Goal: Task Accomplishment & Management: Manage account settings

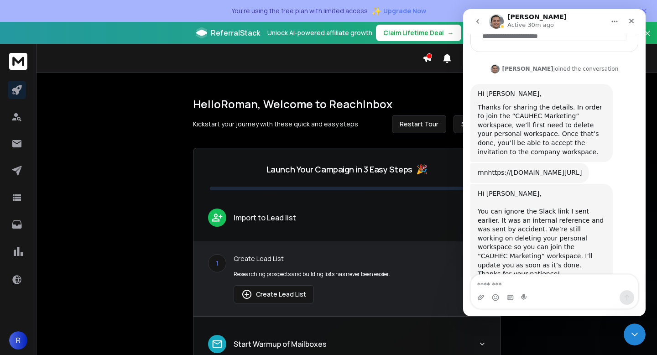
scroll to position [433, 0]
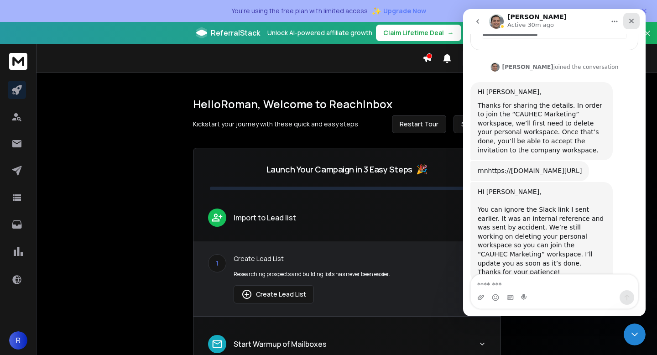
click at [633, 18] on icon "Close" at bounding box center [631, 20] width 7 height 7
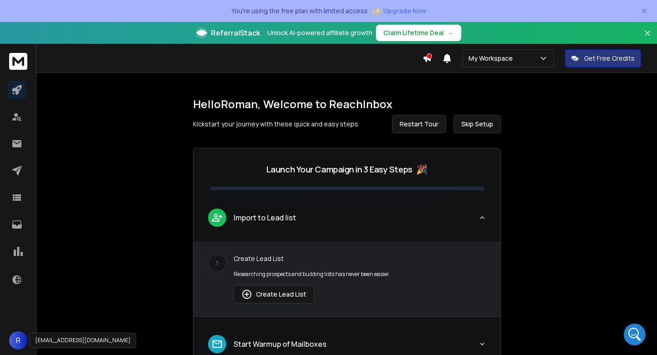
click at [18, 342] on span "R" at bounding box center [18, 340] width 18 height 18
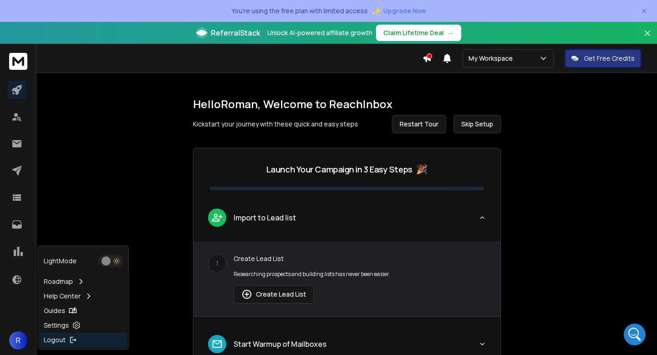
click at [54, 342] on p "Logout" at bounding box center [55, 339] width 22 height 9
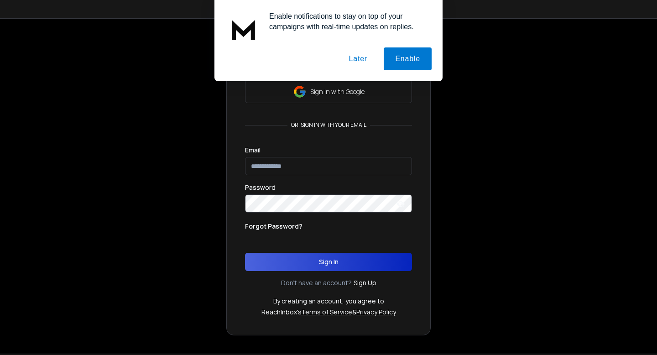
click at [366, 54] on button "Later" at bounding box center [357, 58] width 41 height 23
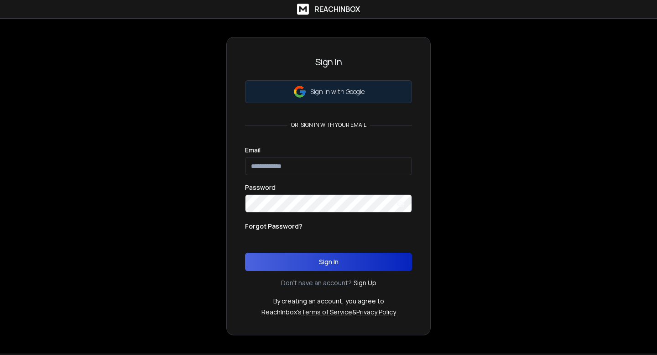
click at [363, 96] on button "Sign in with Google" at bounding box center [328, 91] width 167 height 23
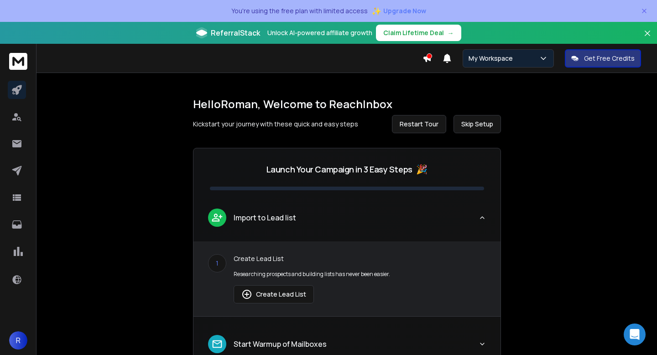
click at [516, 60] on p "My Workspace" at bounding box center [493, 58] width 48 height 9
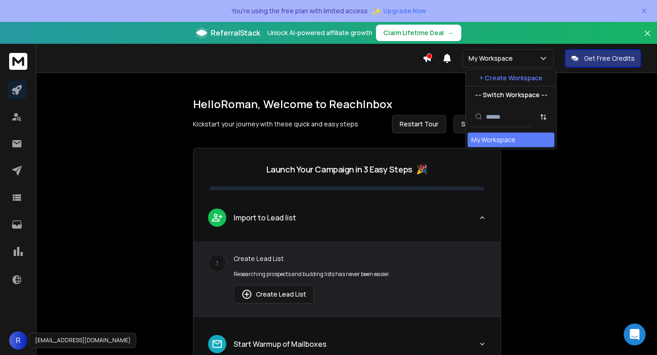
click at [14, 336] on span "R" at bounding box center [18, 340] width 18 height 18
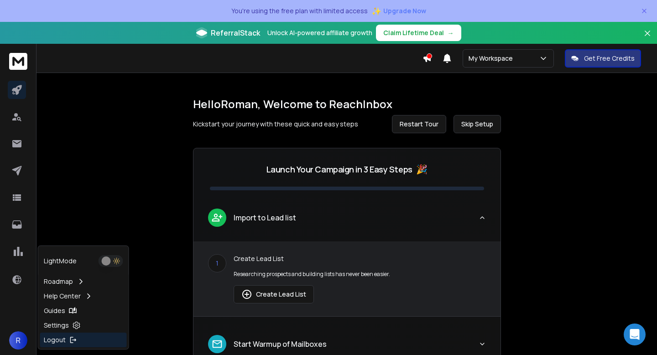
click at [54, 342] on p "Logout" at bounding box center [55, 339] width 22 height 9
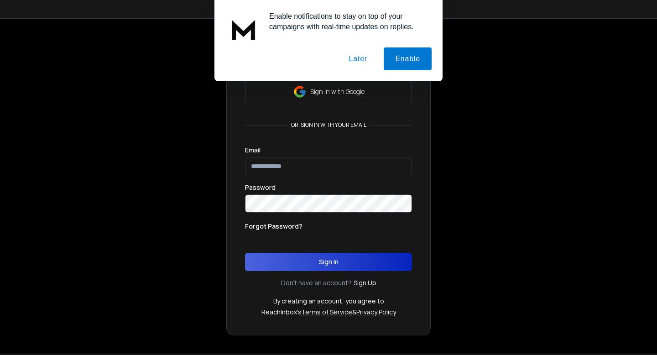
click at [368, 52] on button "Later" at bounding box center [357, 58] width 41 height 23
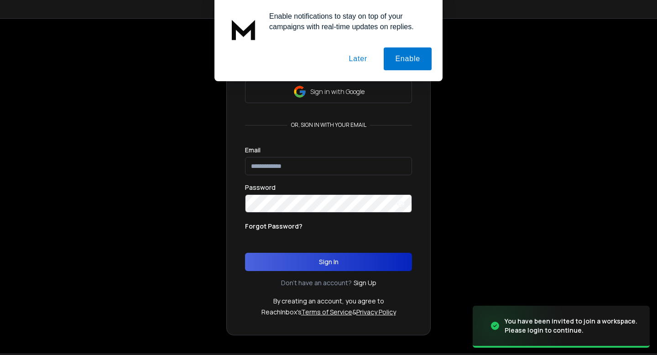
click at [361, 57] on button "Later" at bounding box center [357, 58] width 41 height 23
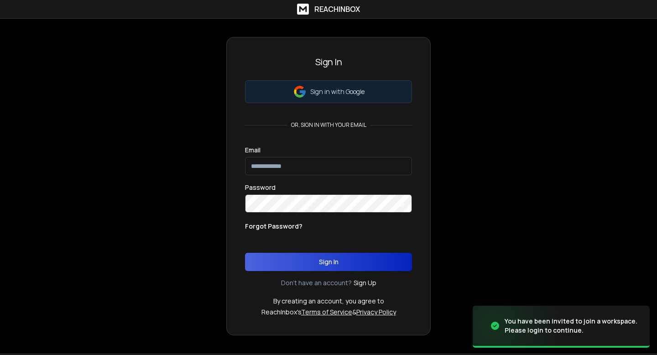
click at [345, 93] on p "Sign in with Google" at bounding box center [337, 91] width 54 height 9
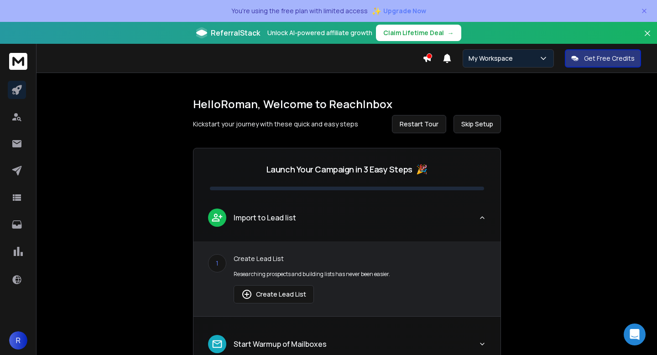
click at [520, 66] on button "My Workspace" at bounding box center [508, 58] width 91 height 18
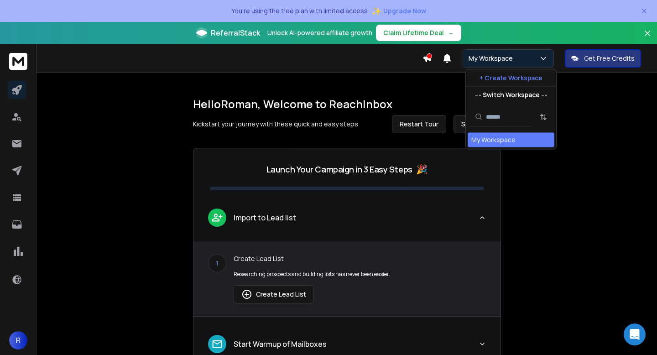
click at [521, 63] on button "My Workspace" at bounding box center [508, 58] width 91 height 18
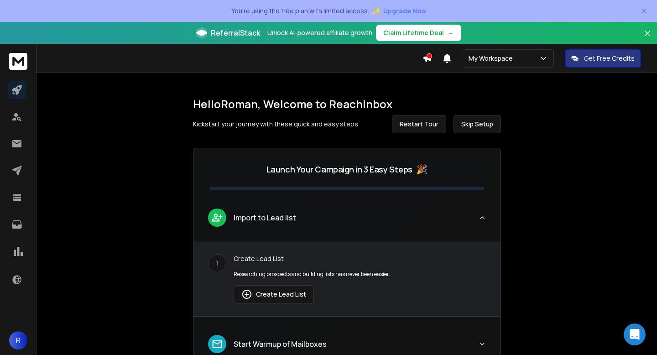
click at [647, 32] on icon "Close banner" at bounding box center [648, 33] width 8 height 8
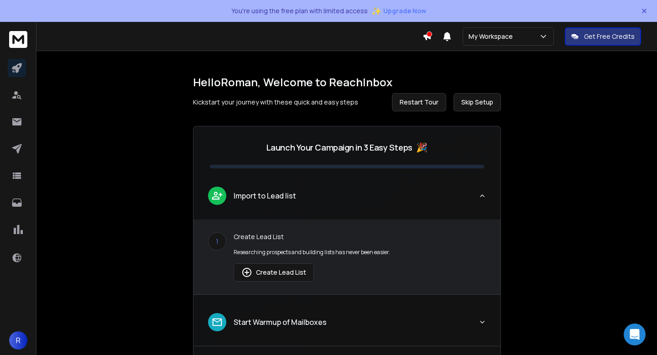
click at [645, 12] on icon "Close notification" at bounding box center [644, 10] width 7 height 7
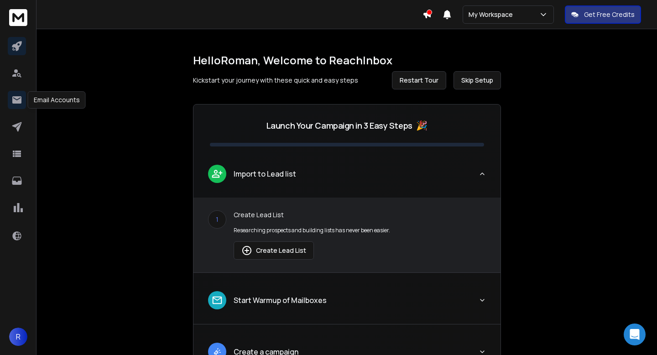
click at [20, 103] on icon at bounding box center [16, 99] width 9 height 7
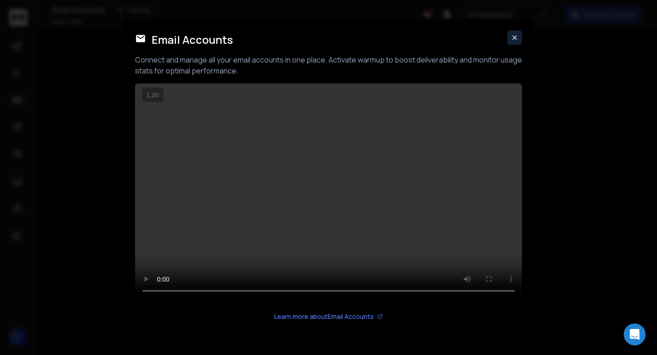
click at [518, 38] on icon at bounding box center [514, 37] width 7 height 7
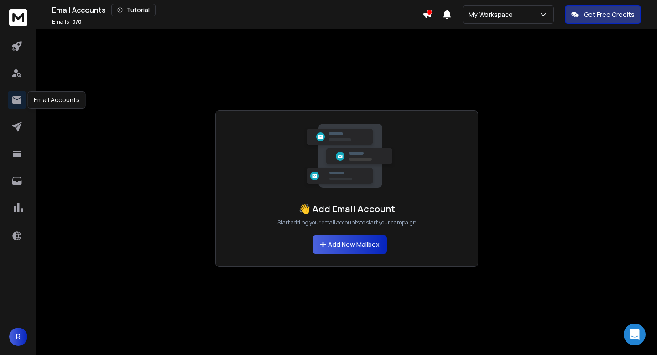
click at [18, 101] on icon at bounding box center [16, 99] width 9 height 7
click at [361, 244] on button "Add New Mailbox" at bounding box center [350, 245] width 74 height 18
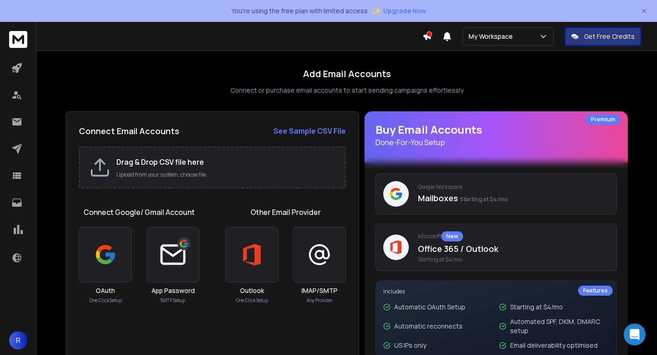
scroll to position [32, 0]
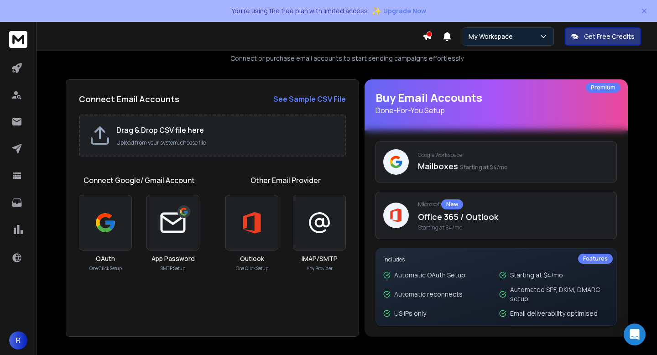
click at [515, 36] on p "My Workspace" at bounding box center [493, 36] width 48 height 9
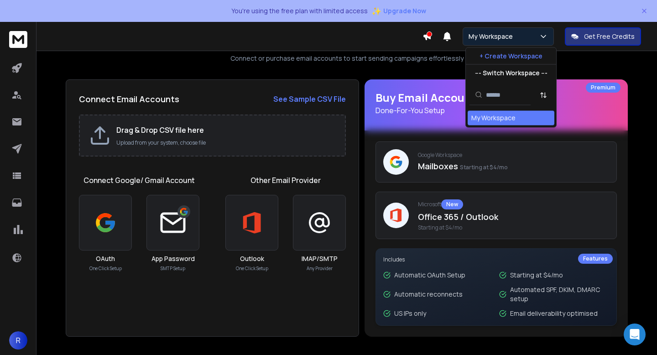
click at [515, 36] on p "My Workspace" at bounding box center [493, 36] width 48 height 9
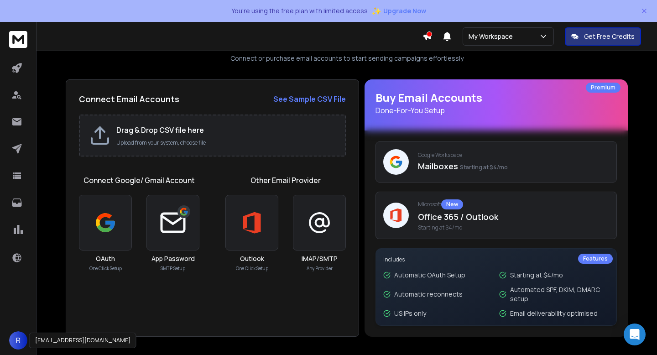
click at [20, 335] on span "R" at bounding box center [18, 340] width 18 height 18
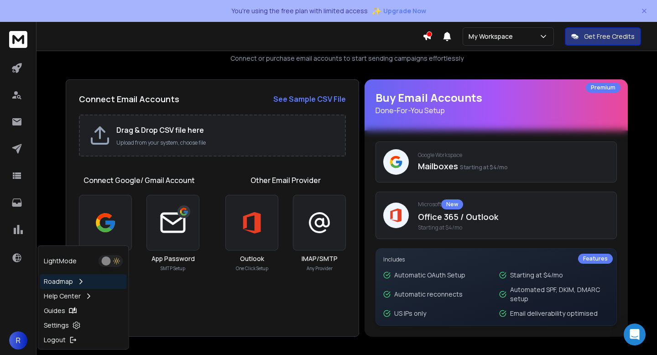
click at [20, 335] on span "R" at bounding box center [18, 340] width 18 height 18
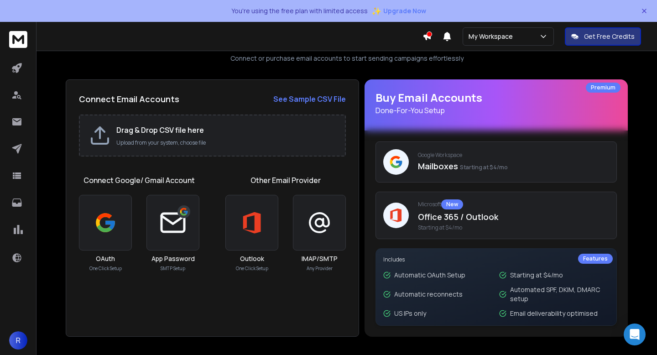
click at [647, 5] on button "Close notification" at bounding box center [644, 11] width 7 height 22
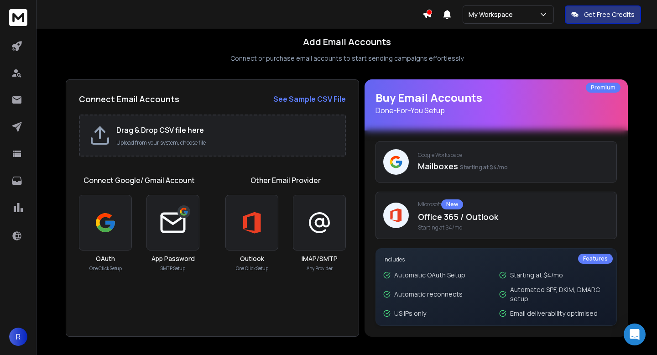
scroll to position [10, 0]
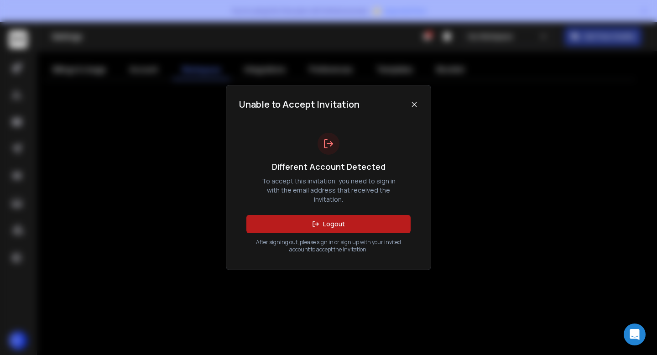
click at [334, 225] on button "Logout" at bounding box center [328, 224] width 164 height 18
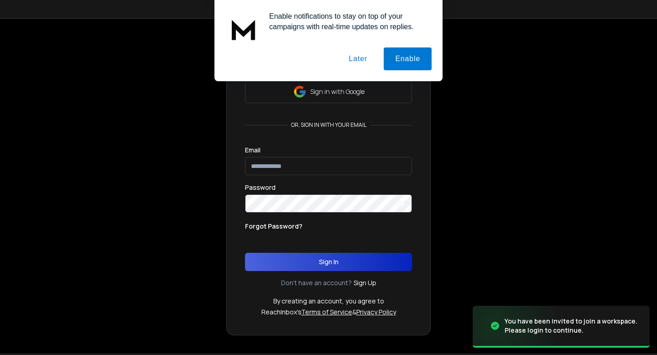
click at [361, 59] on button "Later" at bounding box center [357, 58] width 41 height 23
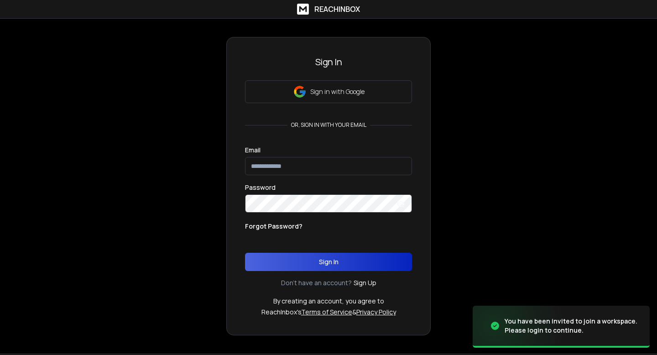
click at [311, 171] on input "email" at bounding box center [328, 166] width 167 height 18
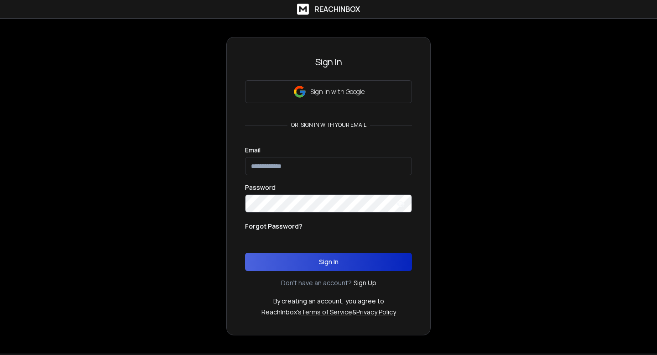
click at [367, 282] on link "Sign Up" at bounding box center [365, 282] width 23 height 9
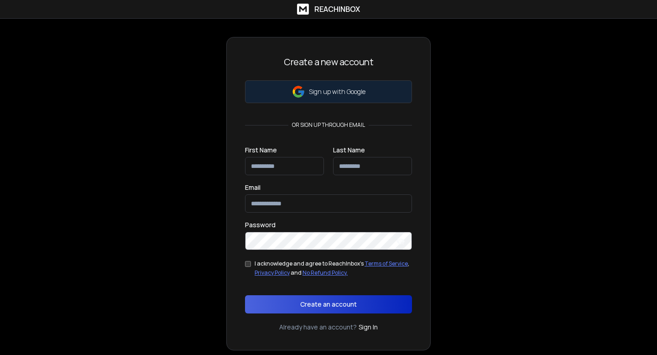
click at [377, 96] on button "Sign up with Google" at bounding box center [328, 91] width 167 height 23
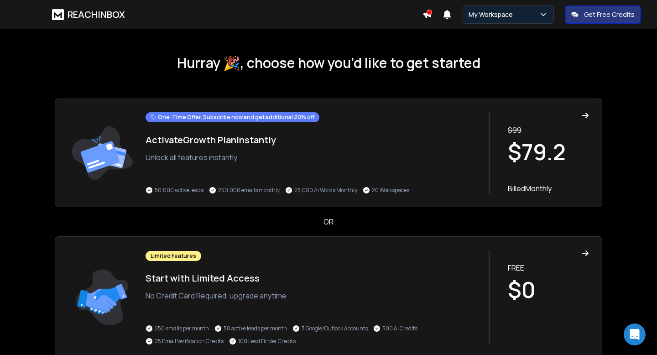
click at [517, 8] on button "My Workspace" at bounding box center [508, 14] width 91 height 18
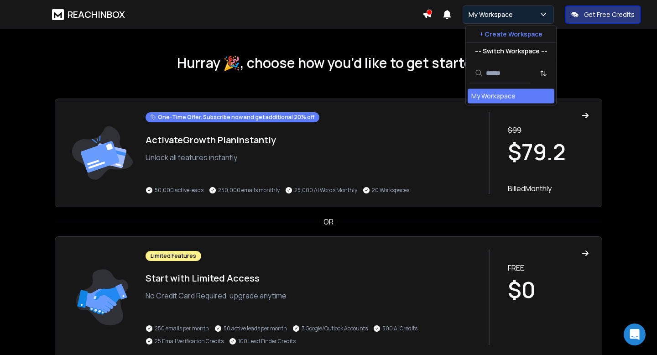
click at [517, 10] on p "My Workspace" at bounding box center [493, 14] width 48 height 9
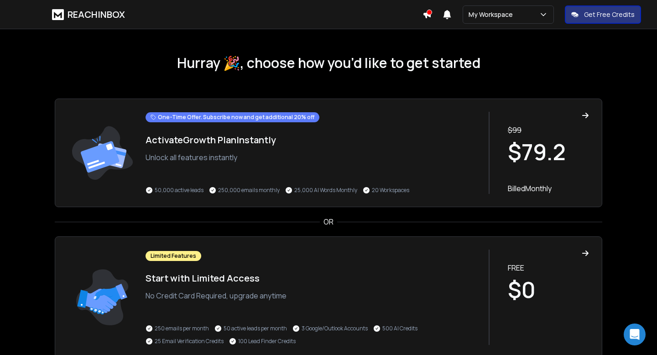
click at [64, 9] on div "REACHINBOX" at bounding box center [82, 14] width 61 height 13
click at [84, 17] on h1 "REACHINBOX" at bounding box center [97, 14] width 58 height 13
click at [84, 18] on h1 "REACHINBOX" at bounding box center [97, 14] width 58 height 13
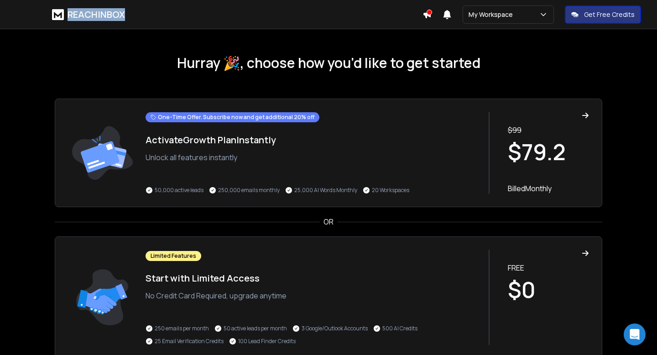
click at [84, 18] on h1 "REACHINBOX" at bounding box center [97, 14] width 58 height 13
click at [513, 21] on button "My Workspace" at bounding box center [508, 14] width 91 height 18
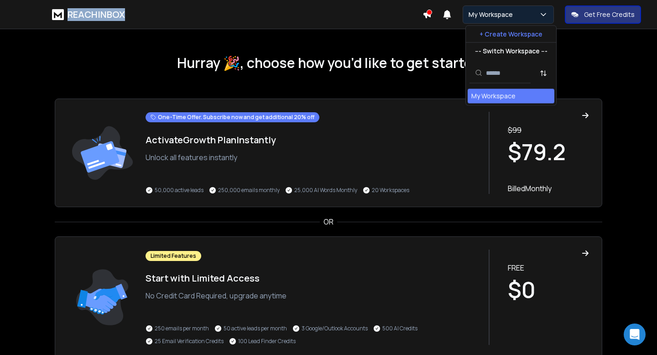
click at [513, 21] on button "My Workspace" at bounding box center [508, 14] width 91 height 18
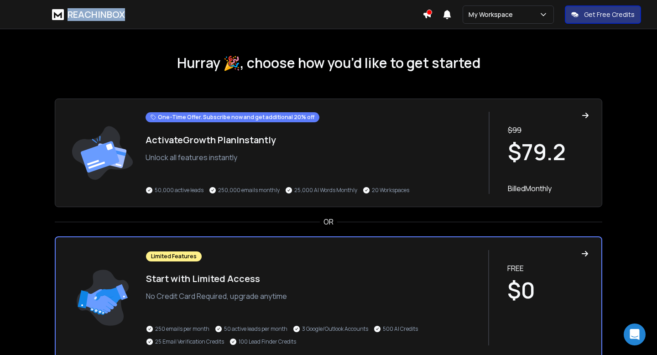
scroll to position [4, 0]
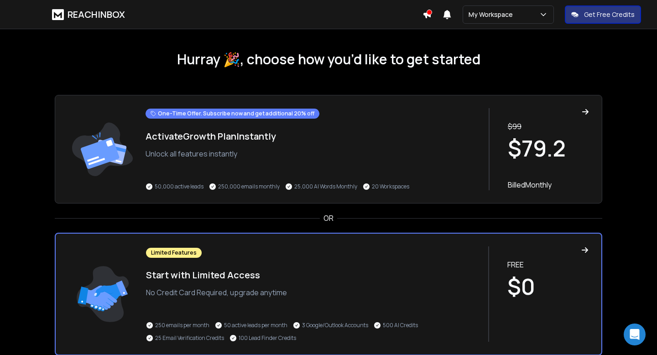
click at [360, 297] on p "No Credit Card Required, upgrade anytime" at bounding box center [312, 292] width 333 height 11
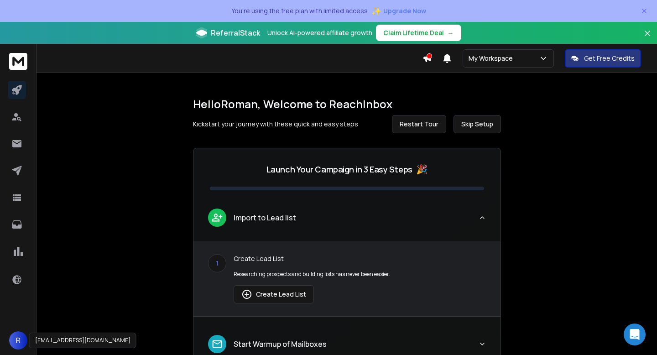
click at [16, 336] on span "R" at bounding box center [18, 340] width 18 height 18
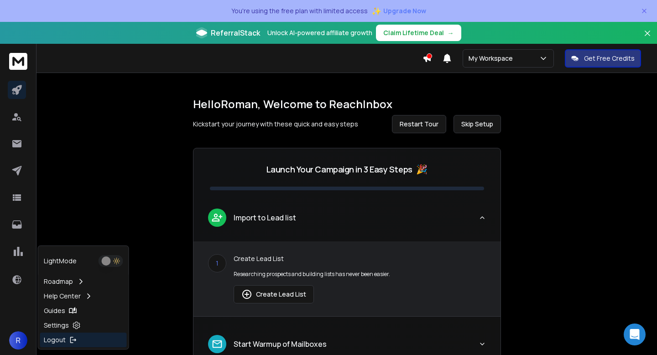
click at [64, 337] on p "Logout" at bounding box center [55, 339] width 22 height 9
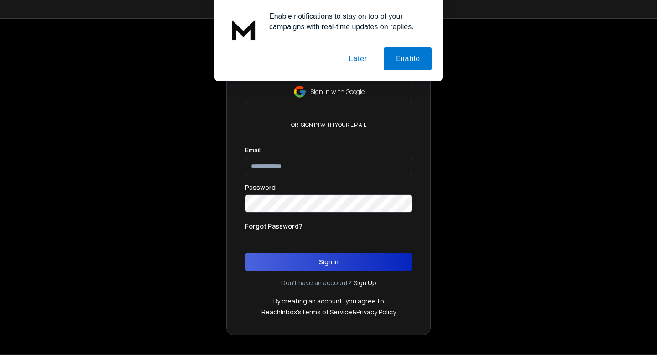
click at [366, 58] on button "Later" at bounding box center [357, 58] width 41 height 23
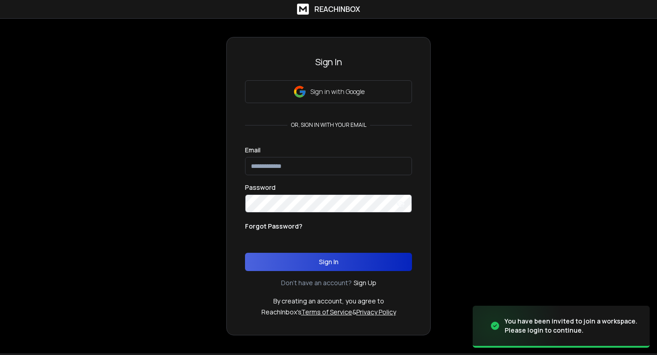
click at [333, 173] on input "email" at bounding box center [328, 166] width 167 height 18
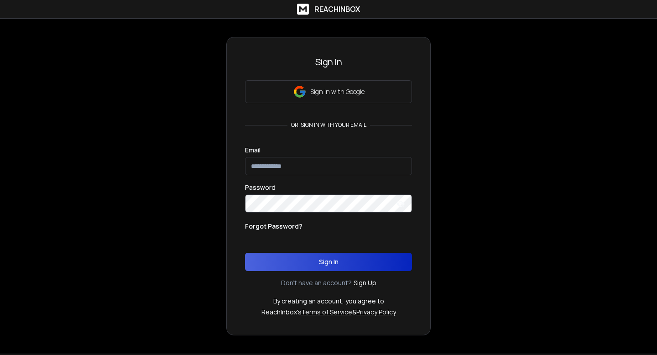
click at [333, 173] on input "email" at bounding box center [328, 166] width 167 height 18
click at [191, 268] on div "Welcome to ReachInbox 10x your leads, meetings and deals. Sign In Sign in with …" at bounding box center [328, 186] width 657 height 298
click at [324, 165] on input "email" at bounding box center [328, 166] width 167 height 18
type input "**********"
click at [283, 222] on p "Forgot Password?" at bounding box center [274, 226] width 58 height 9
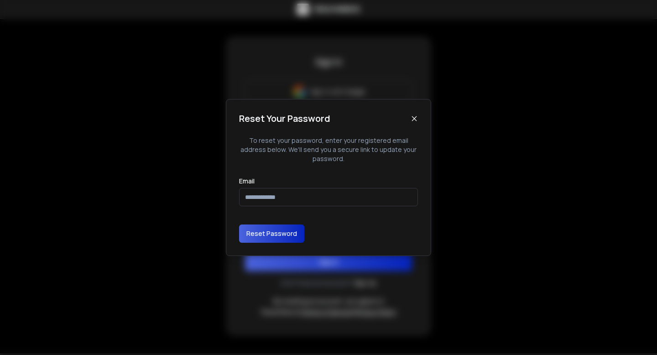
click at [320, 195] on input "email" at bounding box center [328, 197] width 179 height 18
type input "**********"
click at [283, 236] on button "Reset Password" at bounding box center [271, 234] width 65 height 18
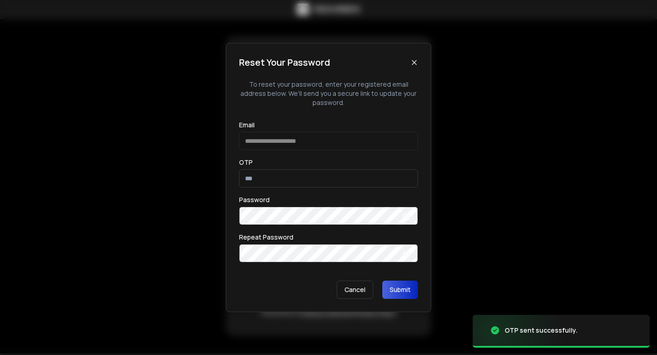
click at [351, 181] on input "text" at bounding box center [328, 178] width 179 height 18
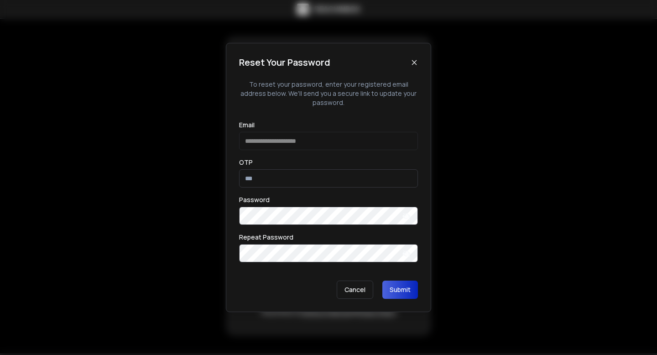
paste input "******"
type input "******"
click at [401, 285] on button "Submit" at bounding box center [400, 290] width 36 height 18
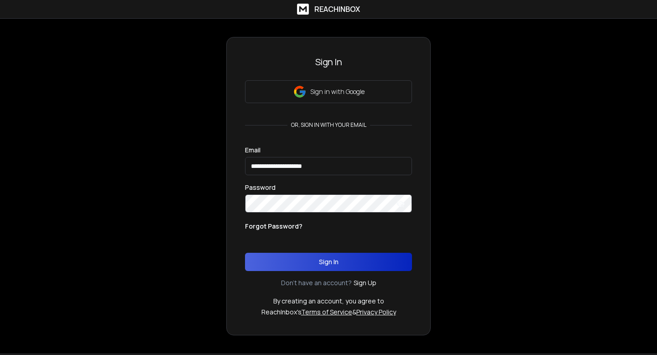
click at [245, 253] on button "Sign In" at bounding box center [328, 262] width 167 height 18
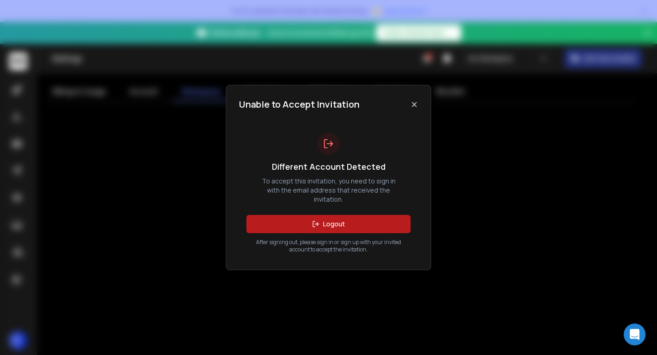
click at [344, 223] on button "Logout" at bounding box center [328, 224] width 164 height 18
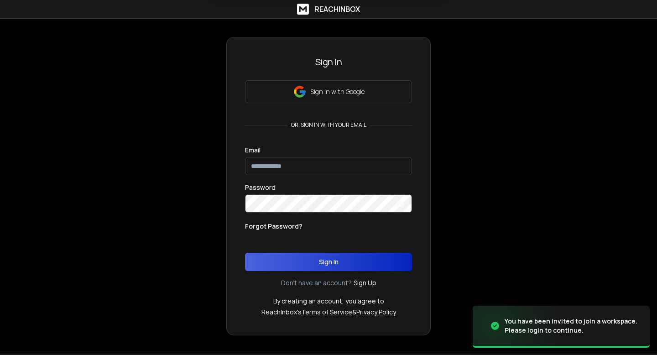
click at [356, 57] on button "Later" at bounding box center [357, 58] width 41 height 23
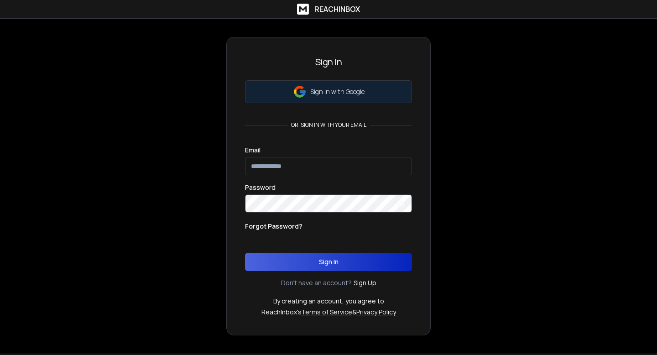
click at [326, 93] on p "Sign in with Google" at bounding box center [337, 91] width 54 height 9
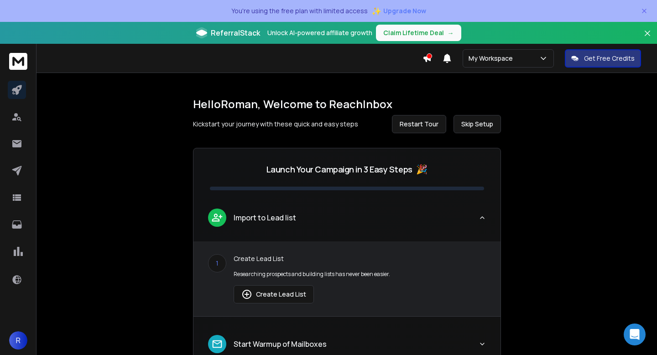
click at [428, 35] on button "Claim Lifetime Deal →" at bounding box center [418, 33] width 85 height 16
click at [521, 65] on button "My Workspace" at bounding box center [508, 58] width 91 height 18
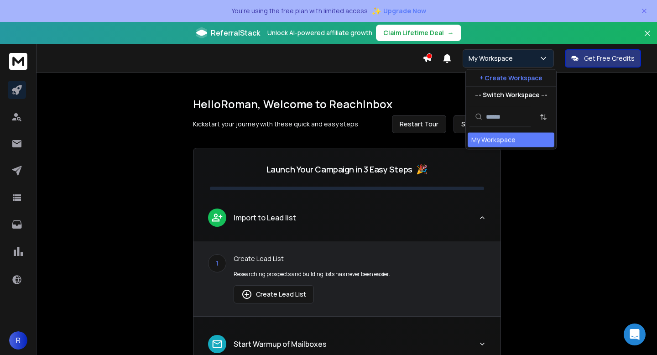
click at [523, 60] on div "My Workspace" at bounding box center [508, 58] width 79 height 9
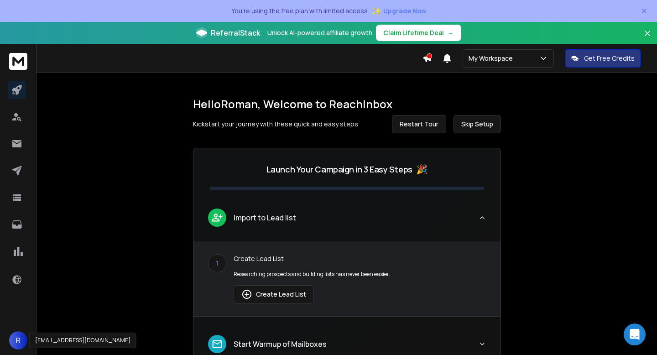
click at [14, 340] on span "R" at bounding box center [18, 340] width 18 height 18
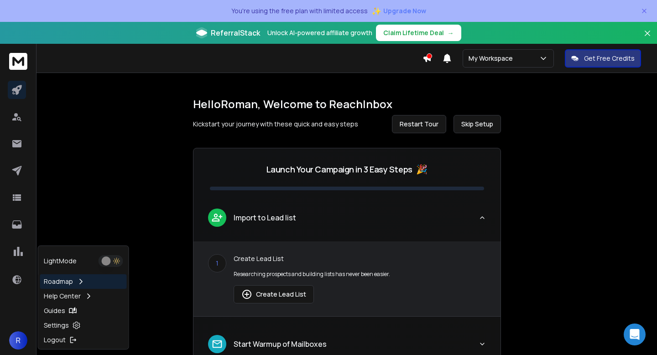
click at [83, 193] on div "Hello Roman , Welcome to ReachInbox Kickstart your journey with these quick and…" at bounding box center [346, 258] width 591 height 352
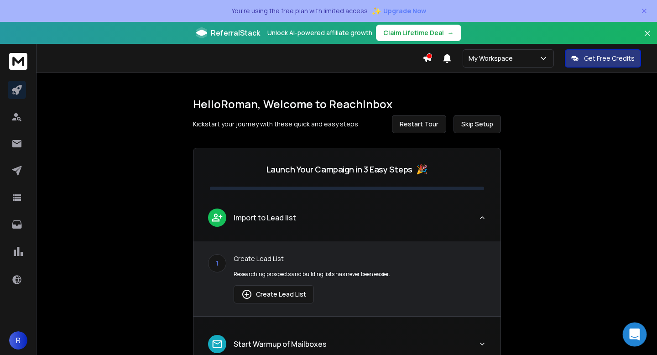
click at [628, 336] on div "Open Intercom Messenger" at bounding box center [635, 335] width 24 height 24
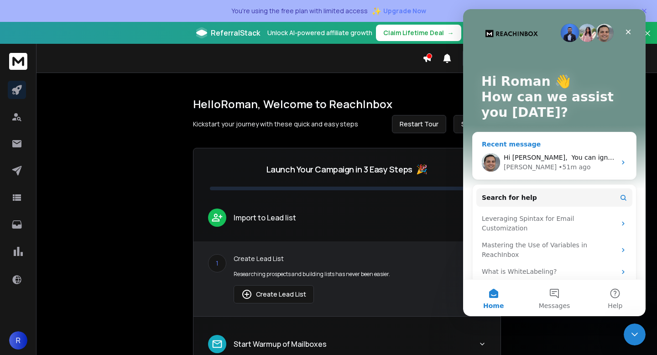
click at [558, 164] on div "Raj • 51m ago" at bounding box center [560, 167] width 112 height 10
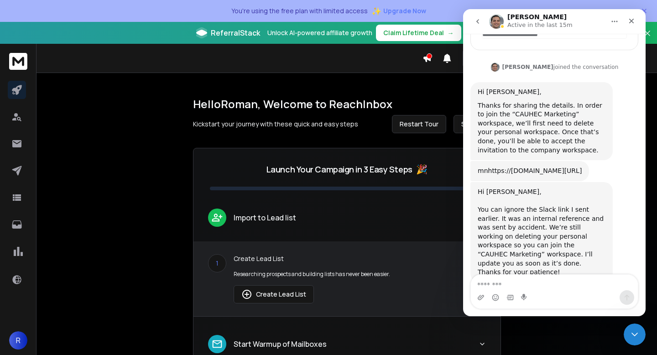
scroll to position [431, 0]
click at [630, 18] on icon "Close" at bounding box center [631, 20] width 7 height 7
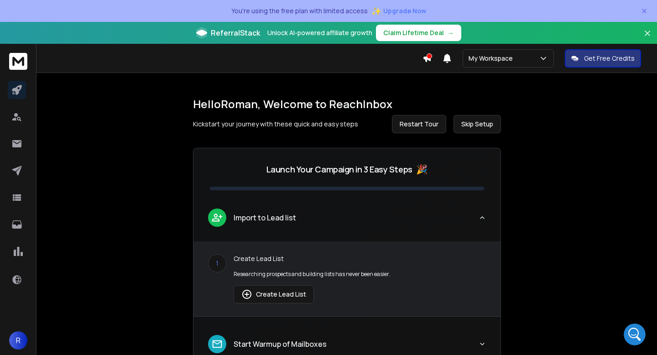
scroll to position [433, 0]
click at [16, 344] on span "R" at bounding box center [18, 340] width 18 height 18
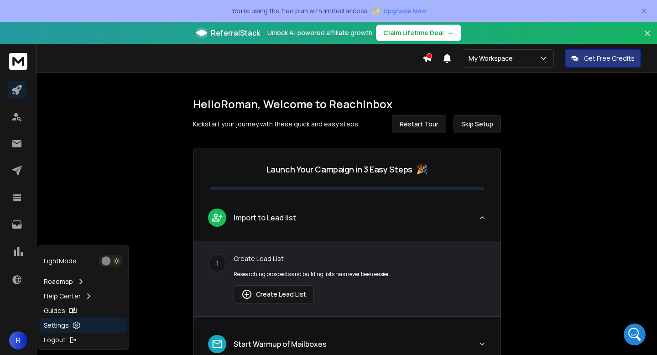
click at [64, 323] on p "Settings" at bounding box center [56, 325] width 25 height 9
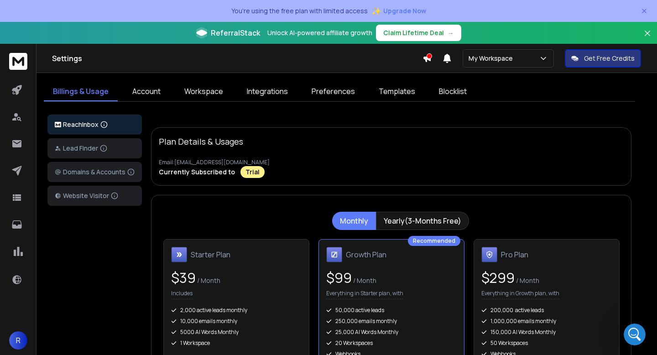
click at [227, 166] on div "Currently Subscribed to Trial" at bounding box center [389, 172] width 460 height 12
click at [230, 159] on p "Email: romanlicursi@gmail.com" at bounding box center [391, 162] width 465 height 7
click at [516, 57] on p "My Workspace" at bounding box center [493, 58] width 48 height 9
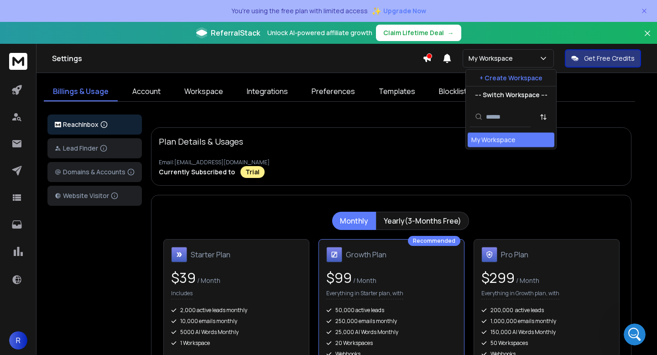
click at [513, 139] on div "My Workspace" at bounding box center [493, 140] width 44 height 9
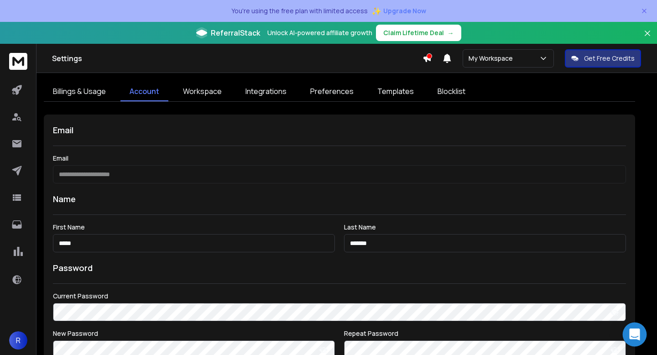
click at [637, 339] on div "Open Intercom Messenger" at bounding box center [635, 335] width 24 height 24
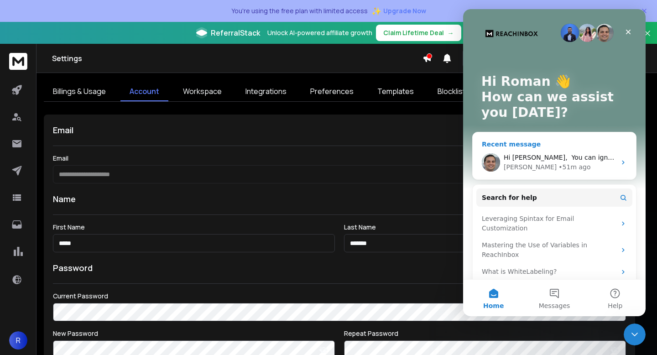
click at [593, 149] on div "Hi [PERSON_NAME], ​ You can ignore the Slack link I sent earlier. It was an int…" at bounding box center [554, 163] width 163 height 34
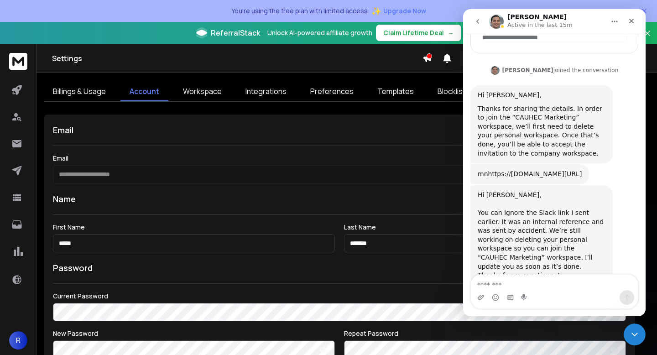
scroll to position [433, 0]
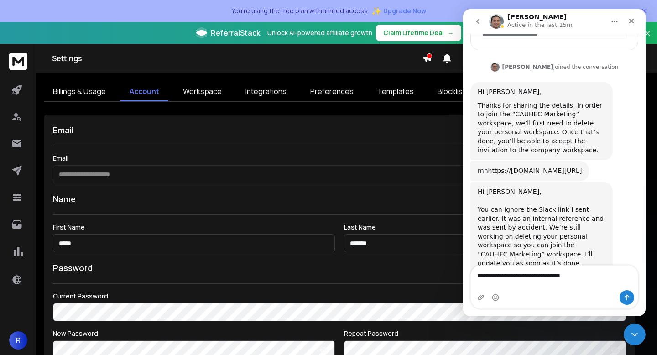
type textarea "**********"
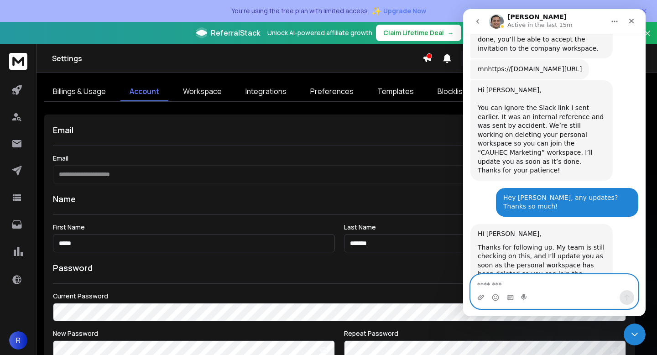
scroll to position [536, 0]
